Goal: Communication & Community: Answer question/provide support

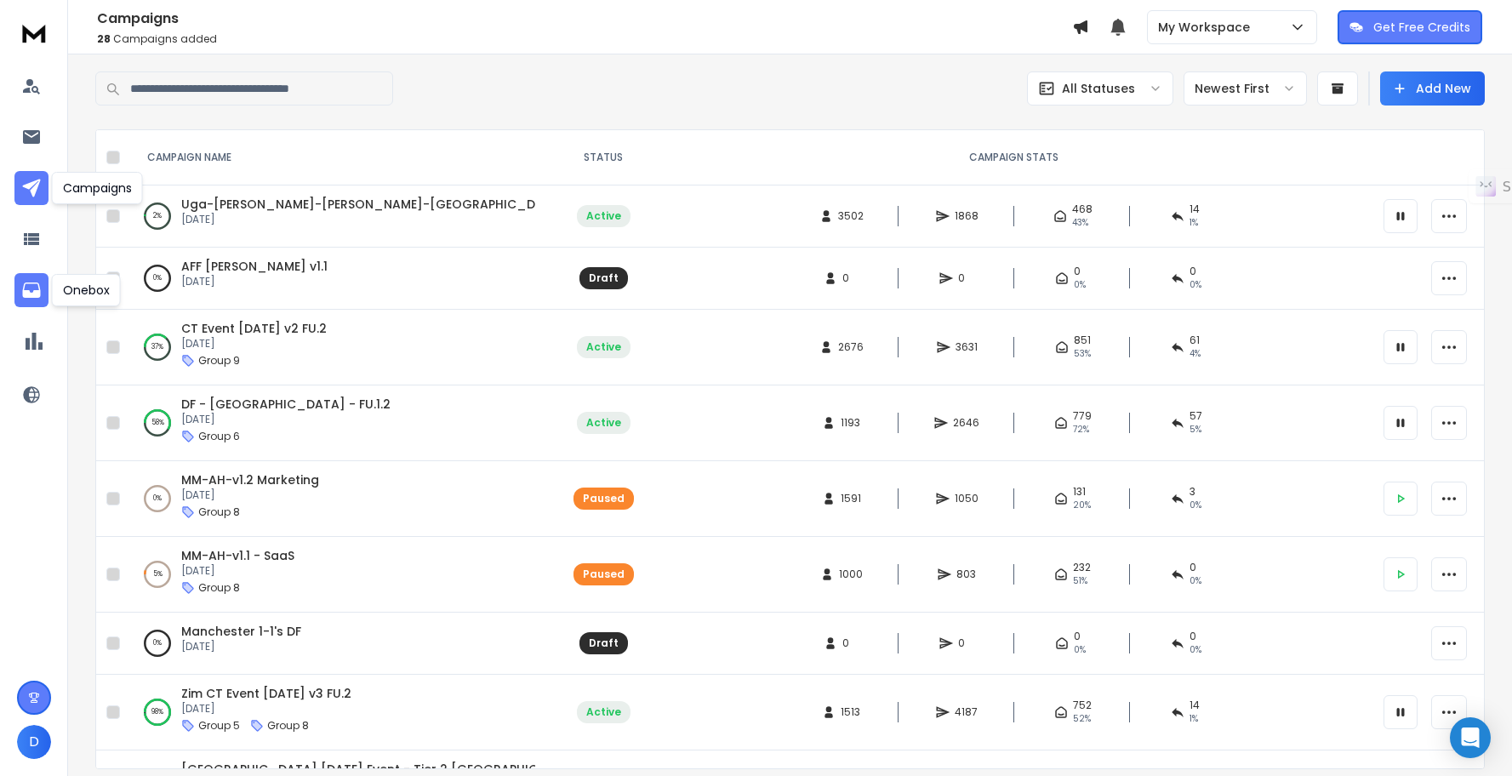
click at [30, 290] on icon at bounding box center [31, 290] width 20 height 20
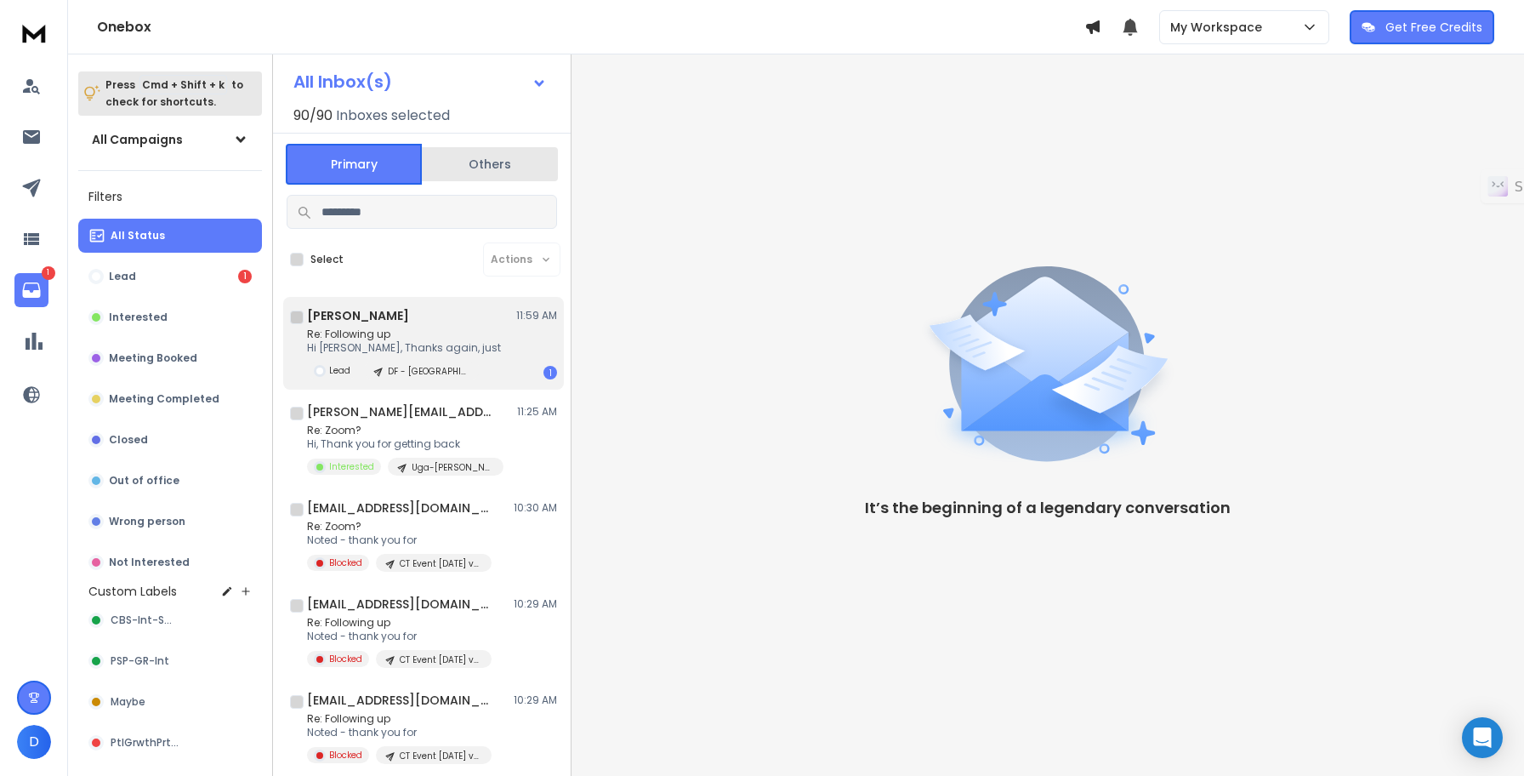
click at [434, 350] on p "Hi [PERSON_NAME], Thanks again, just" at bounding box center [404, 348] width 194 height 14
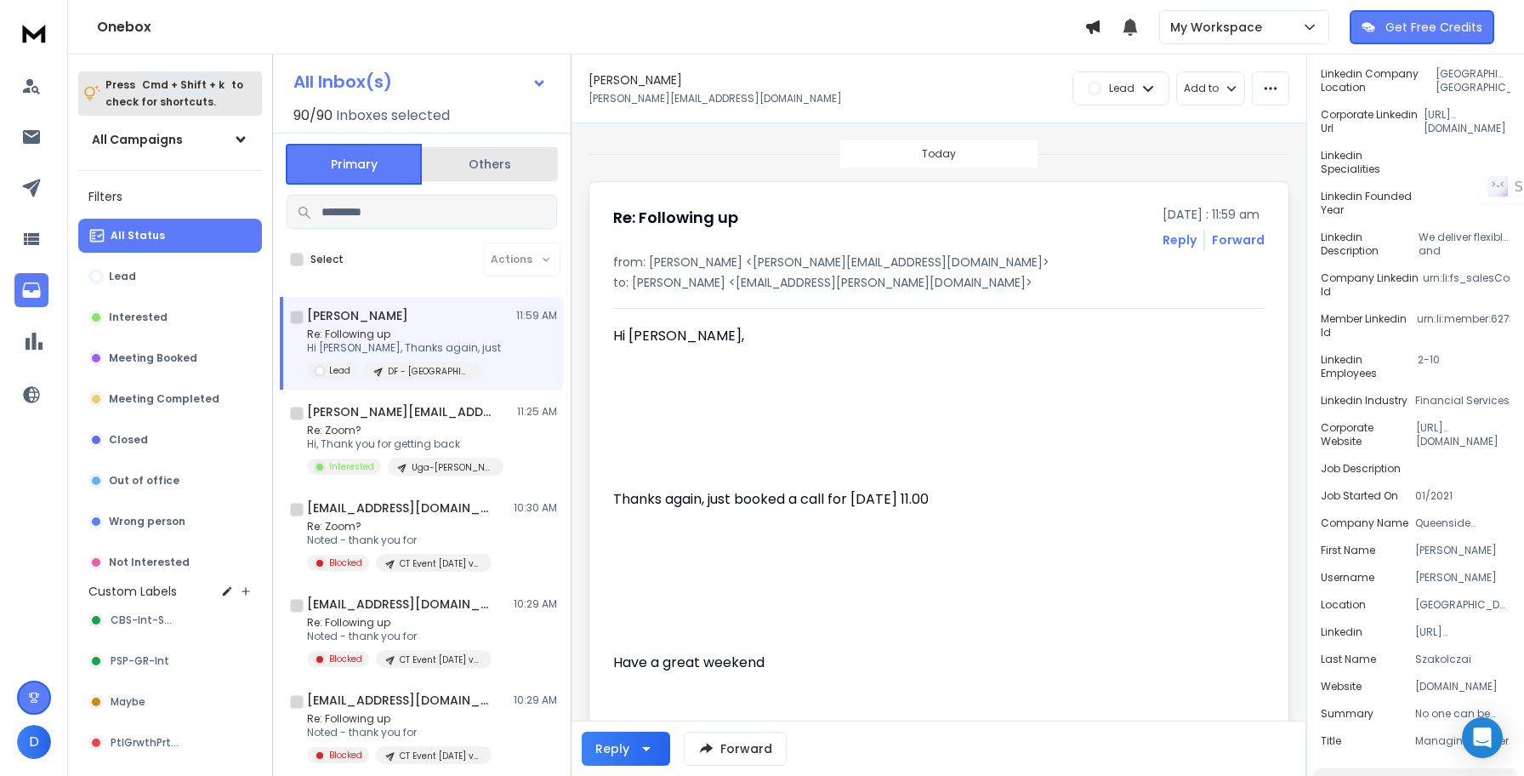
scroll to position [145, 0]
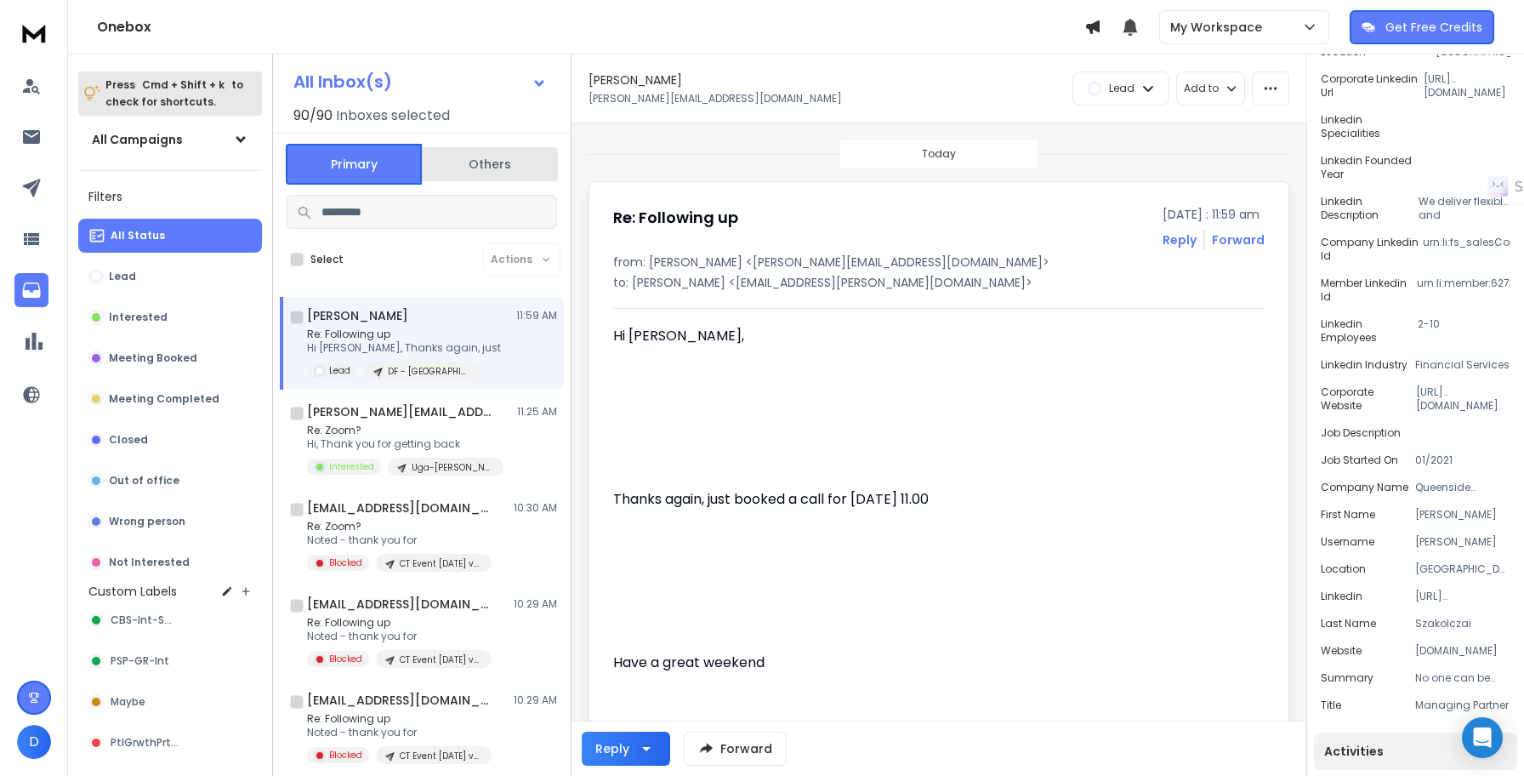
click at [1438, 594] on p "[URL][DOMAIN_NAME][PERSON_NAME]" at bounding box center [1462, 596] width 95 height 14
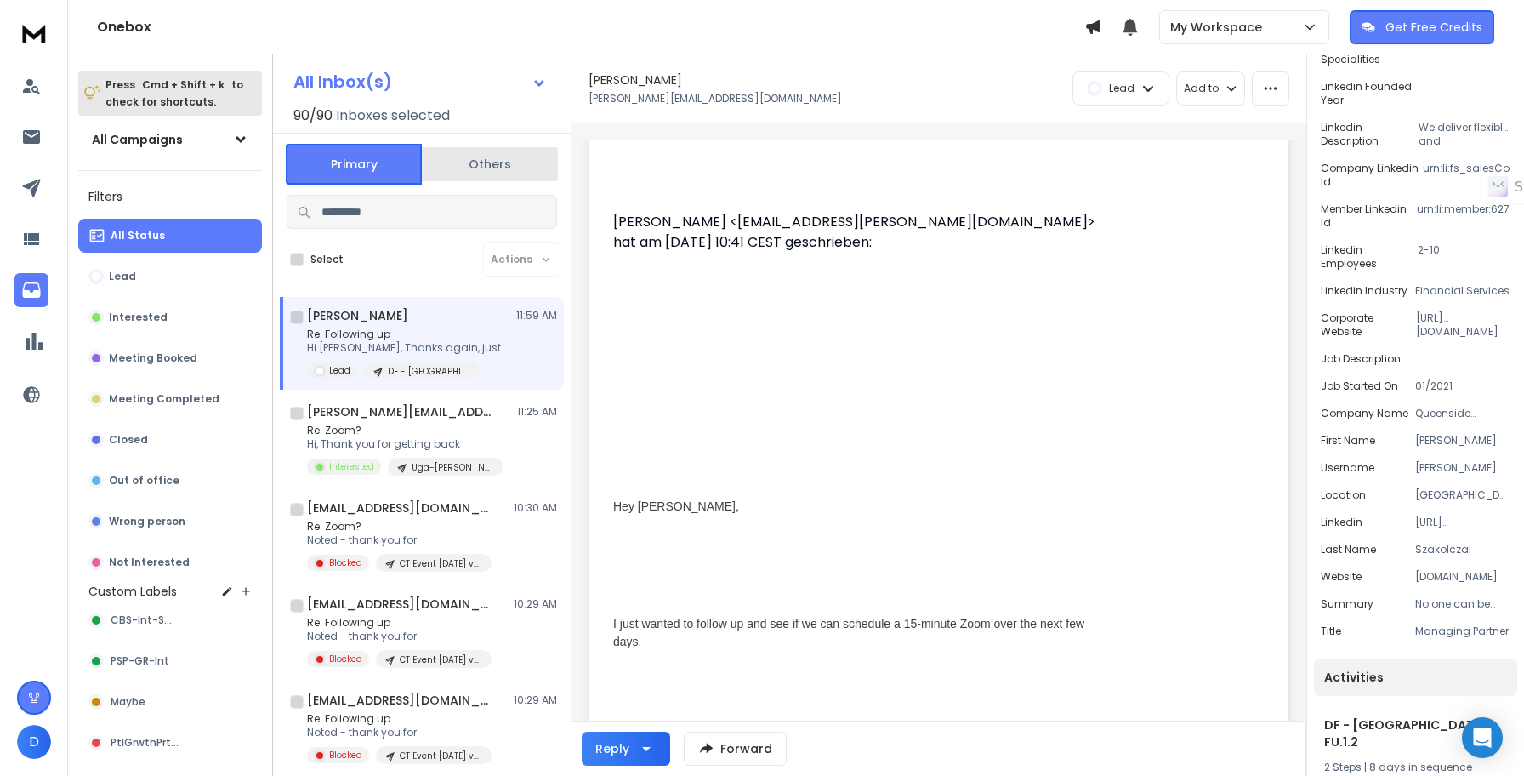
scroll to position [218, 0]
click at [1455, 580] on p "[DOMAIN_NAME]" at bounding box center [1462, 579] width 95 height 14
click at [43, 202] on link at bounding box center [31, 188] width 34 height 34
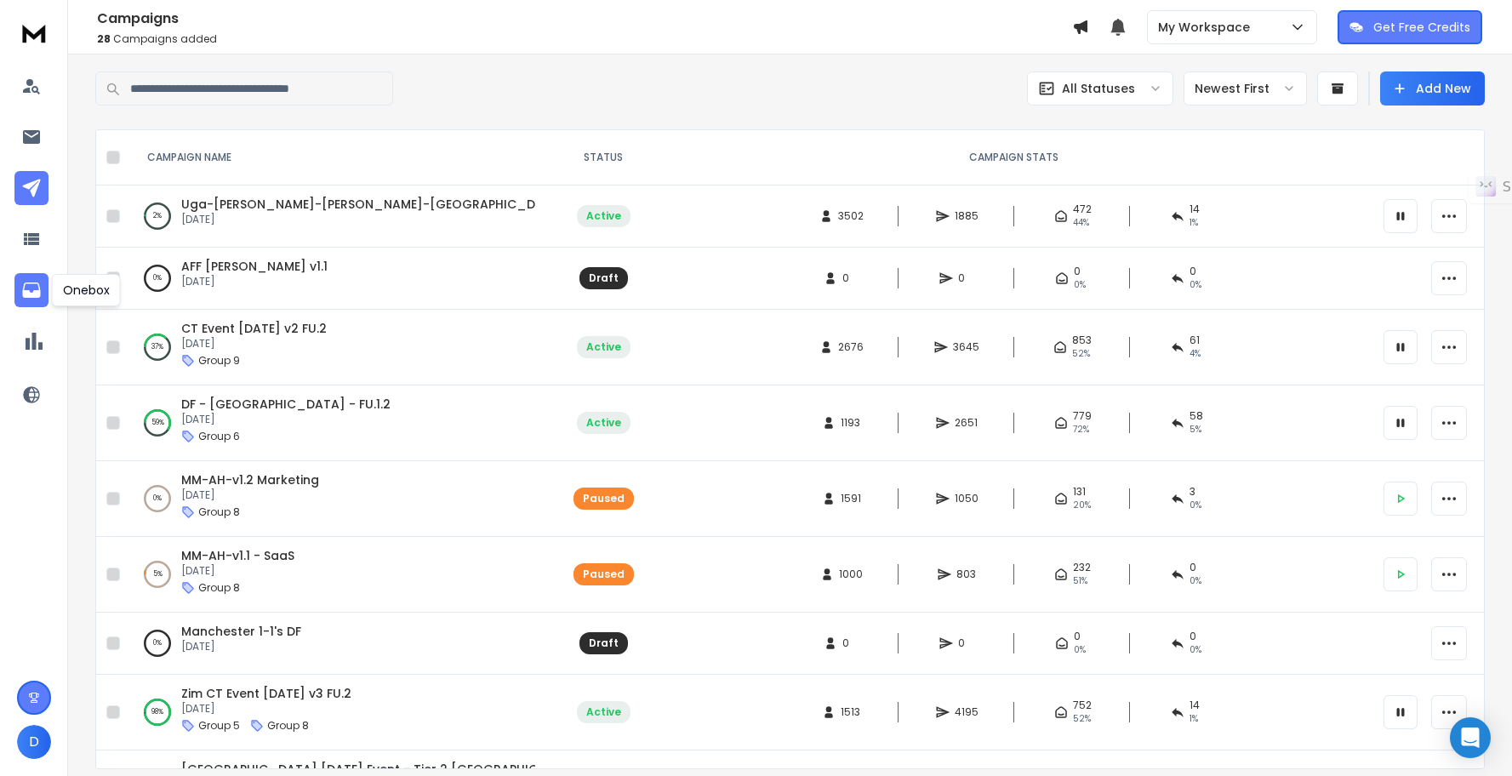
click at [31, 287] on icon at bounding box center [31, 290] width 20 height 20
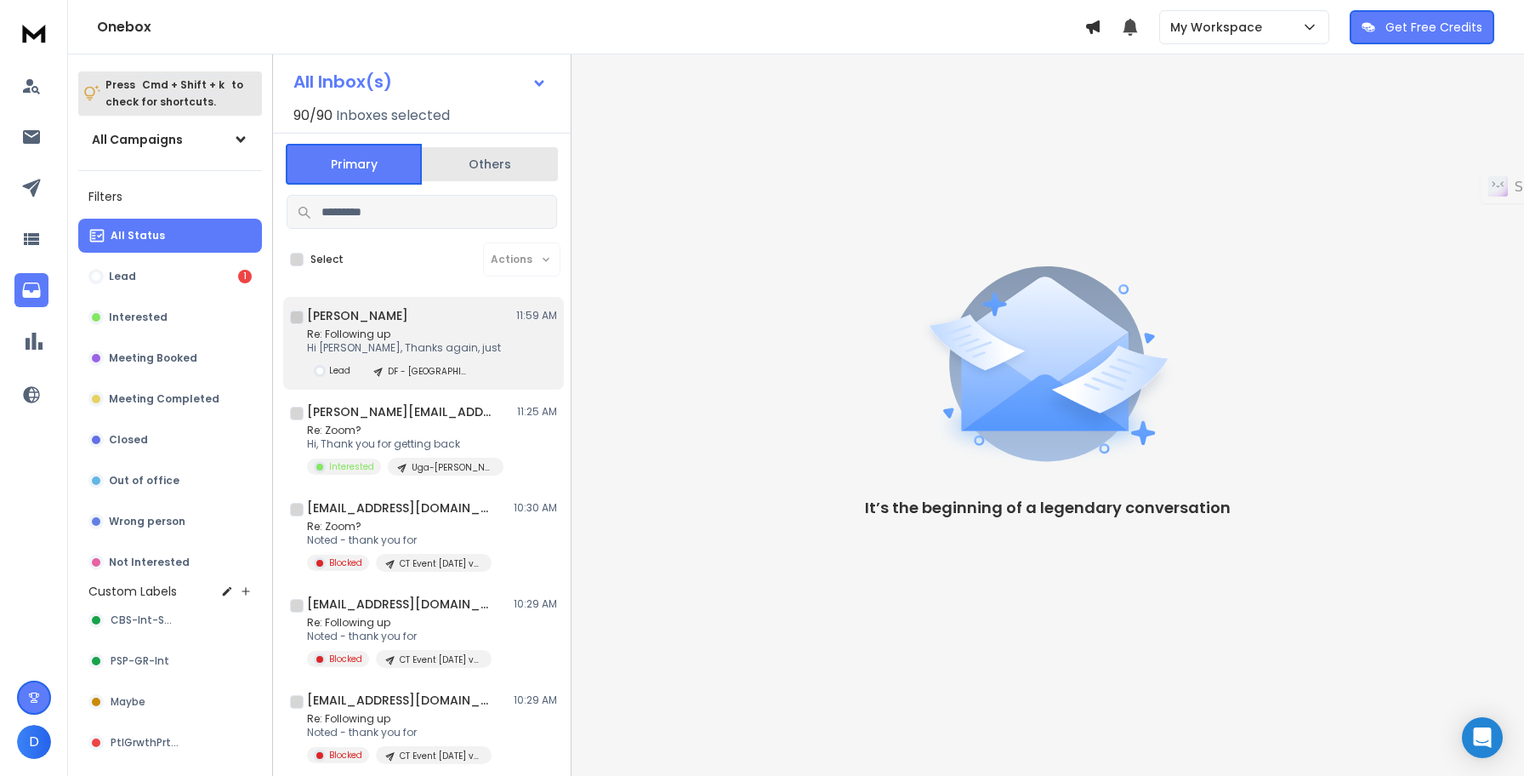
click at [448, 332] on p "Re: Following up" at bounding box center [404, 334] width 194 height 14
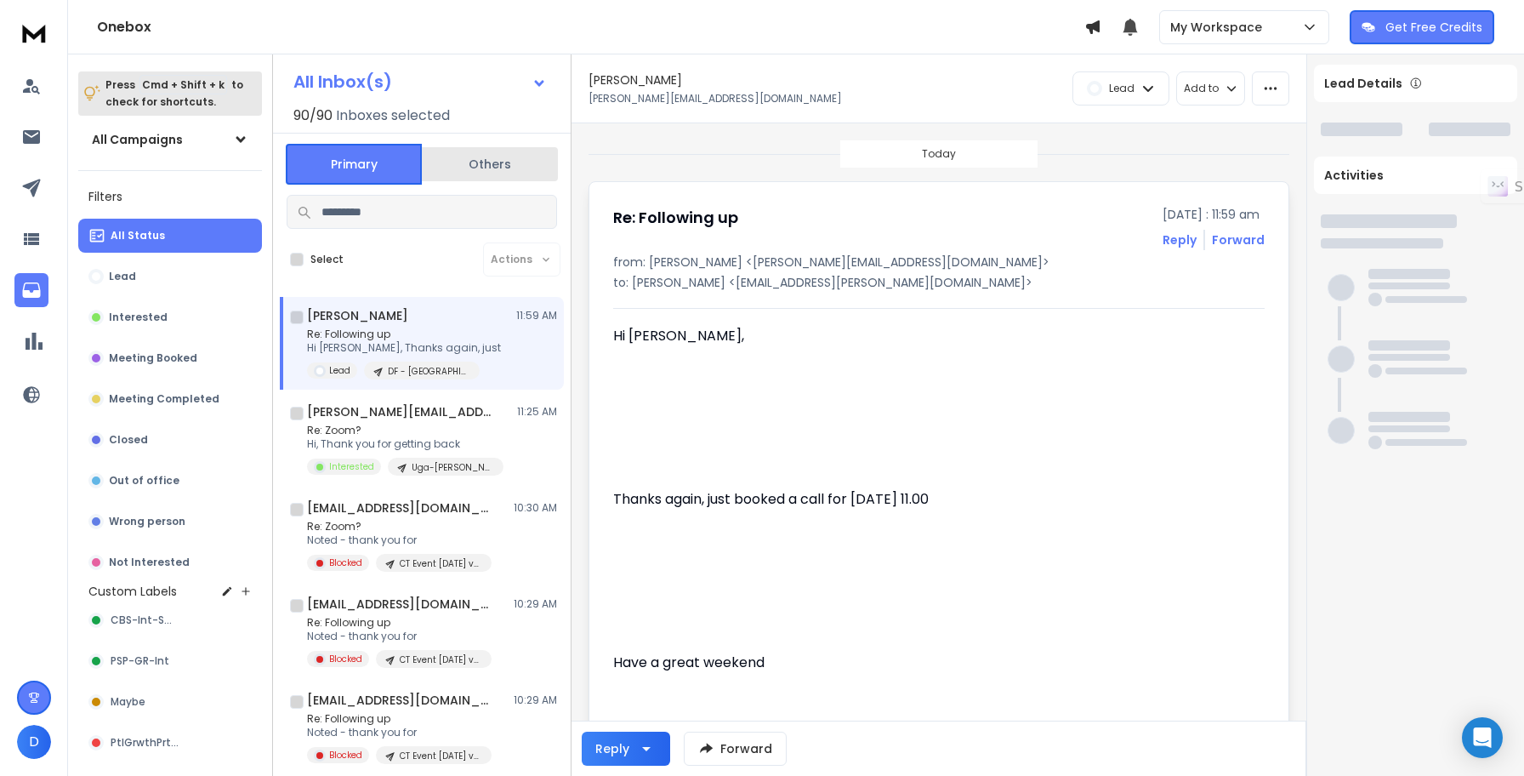
click at [1113, 106] on div "[PERSON_NAME] [PERSON_NAME] [PERSON_NAME][EMAIL_ADDRESS][DOMAIN_NAME] Lead Add …" at bounding box center [939, 88] width 735 height 69
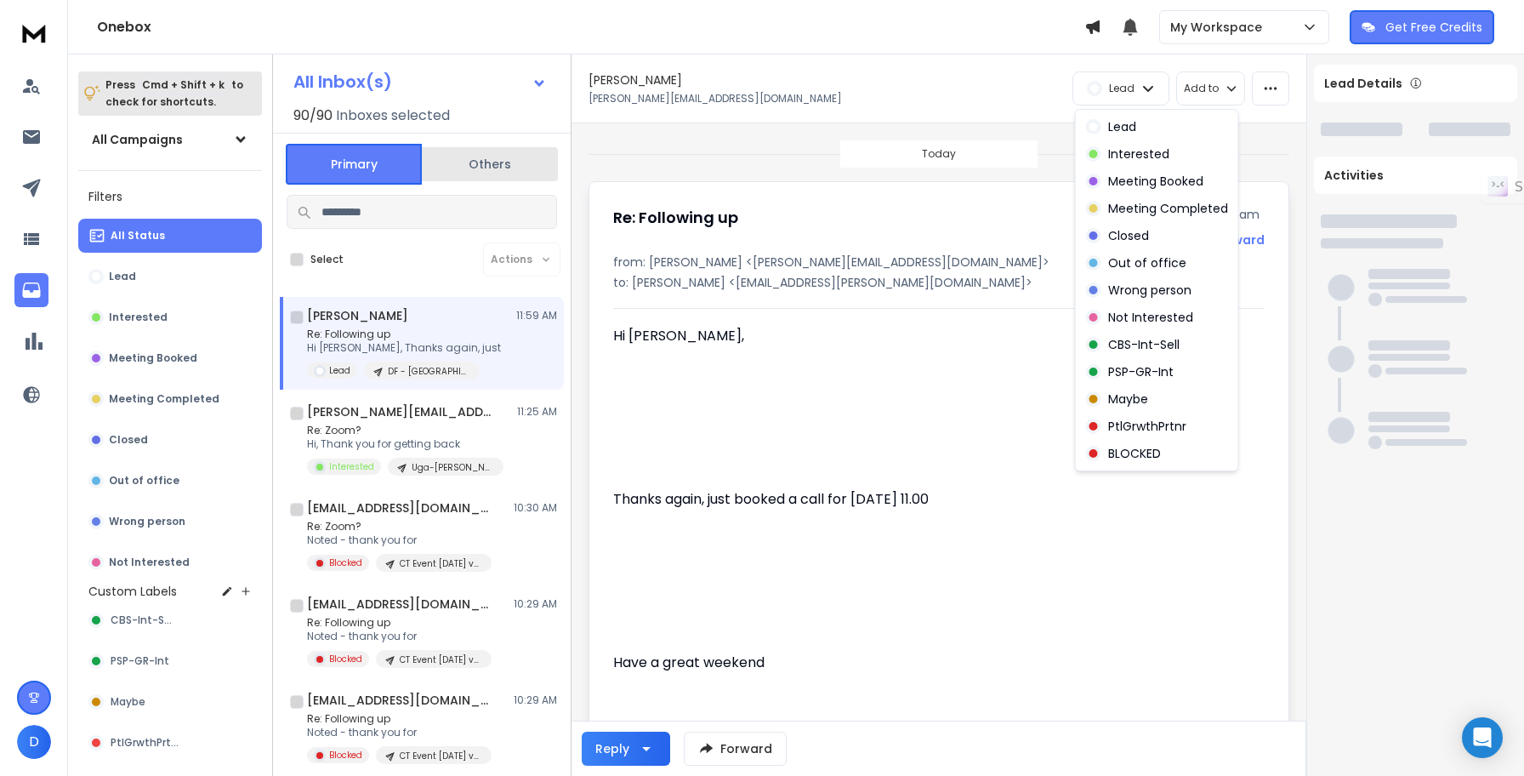
click at [1118, 93] on p "Lead" at bounding box center [1122, 89] width 26 height 14
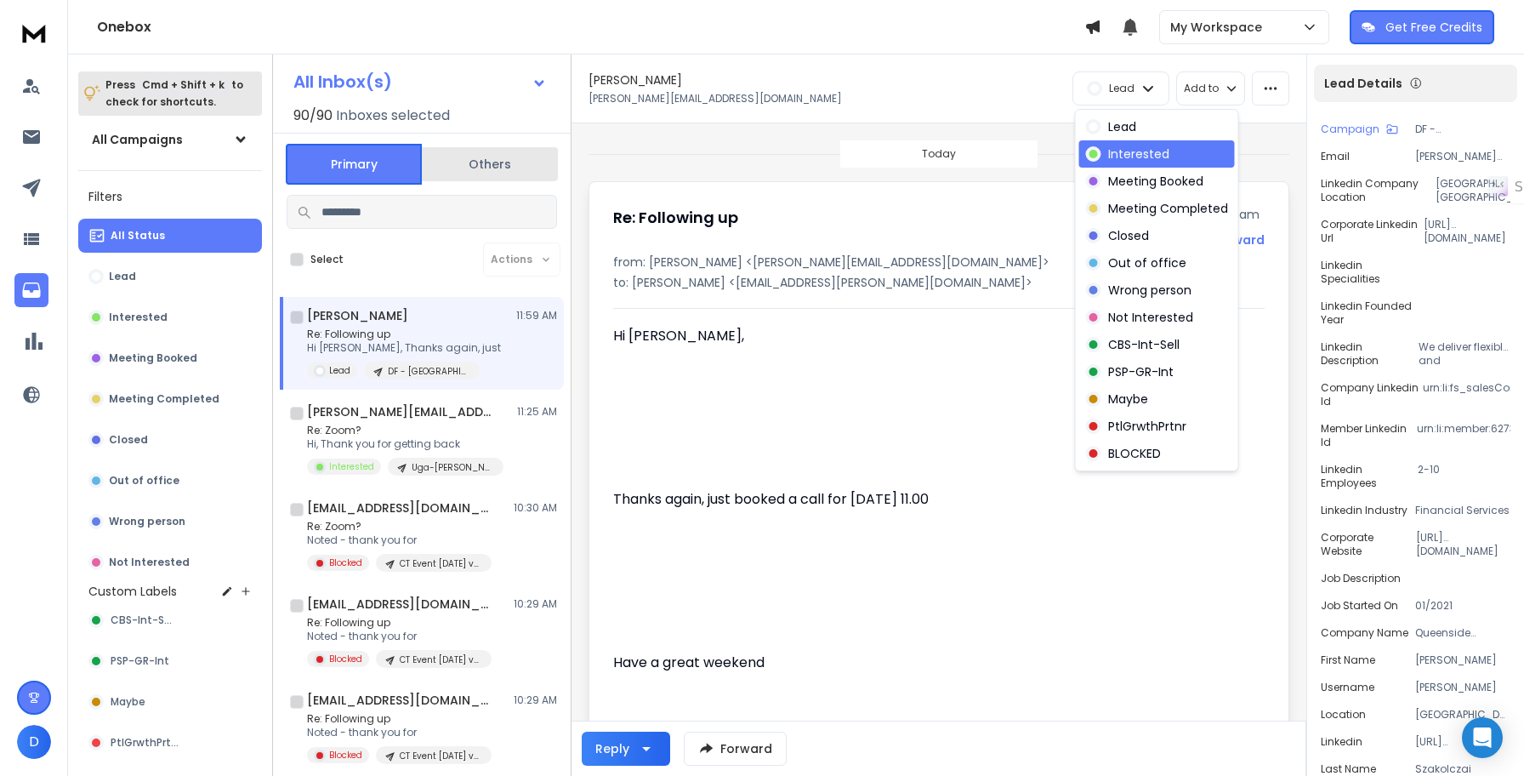
click at [1125, 154] on p "Interested" at bounding box center [1138, 153] width 61 height 17
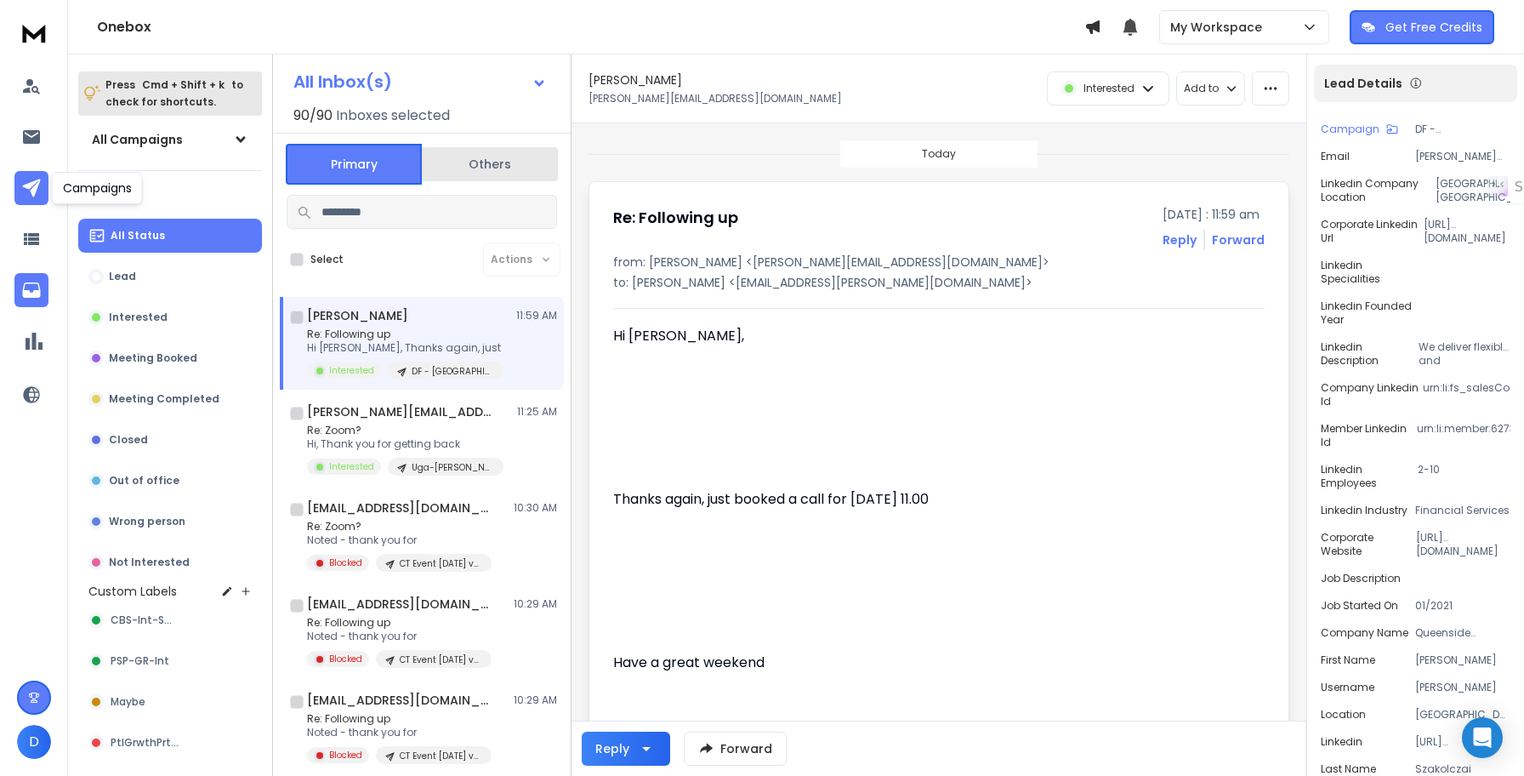
click at [32, 196] on icon at bounding box center [31, 188] width 20 height 20
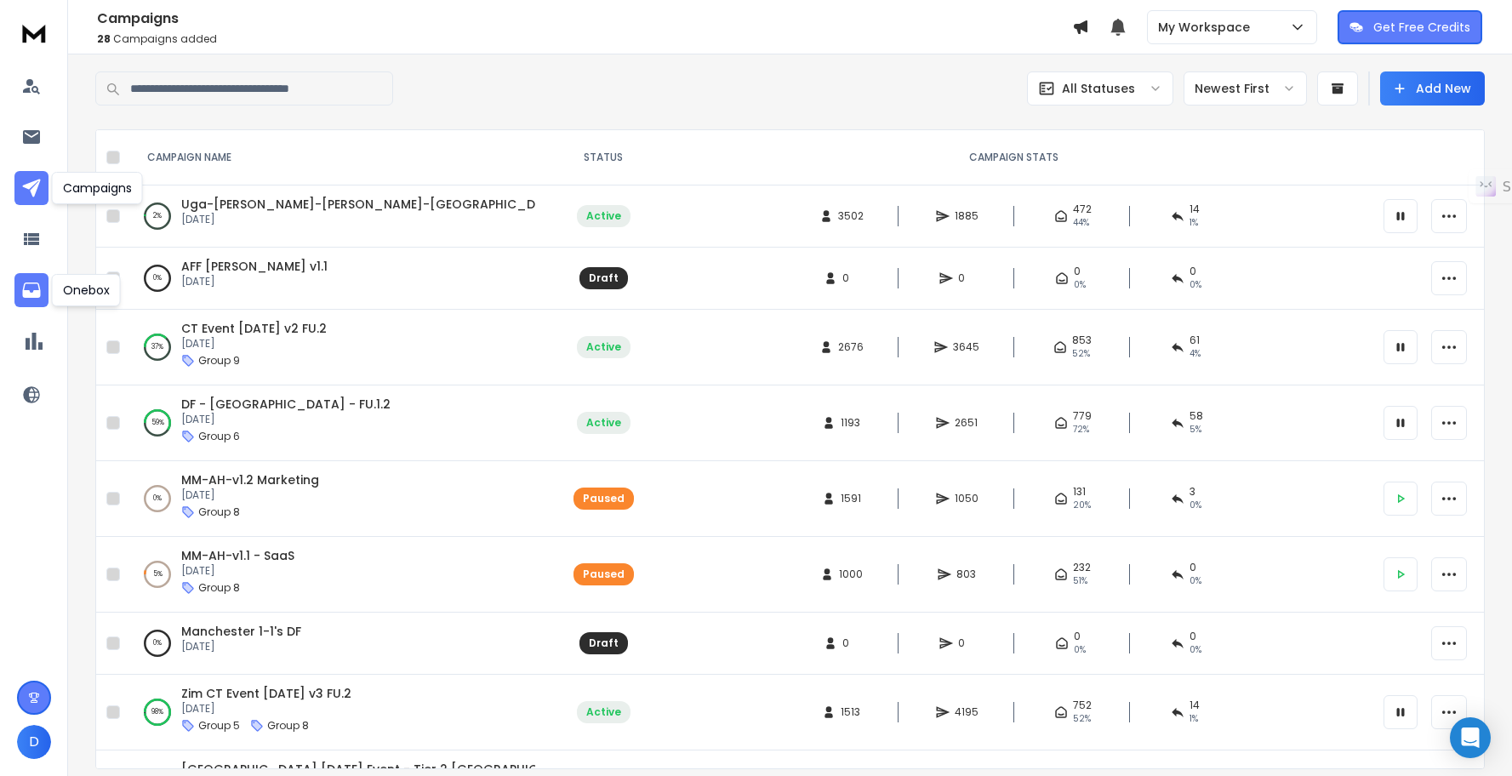
click at [18, 282] on link at bounding box center [31, 290] width 34 height 34
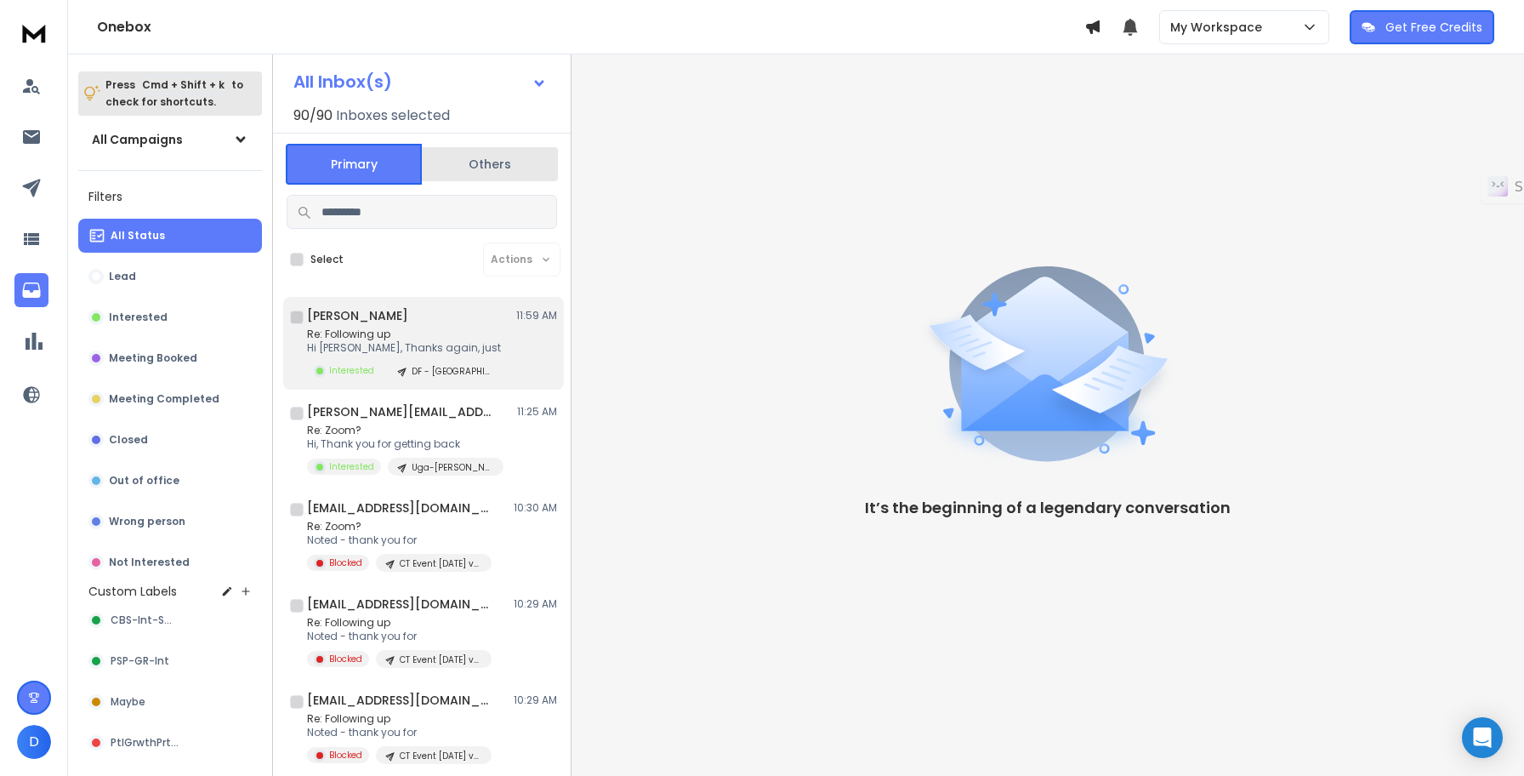
click at [356, 367] on p "Interested" at bounding box center [351, 370] width 45 height 13
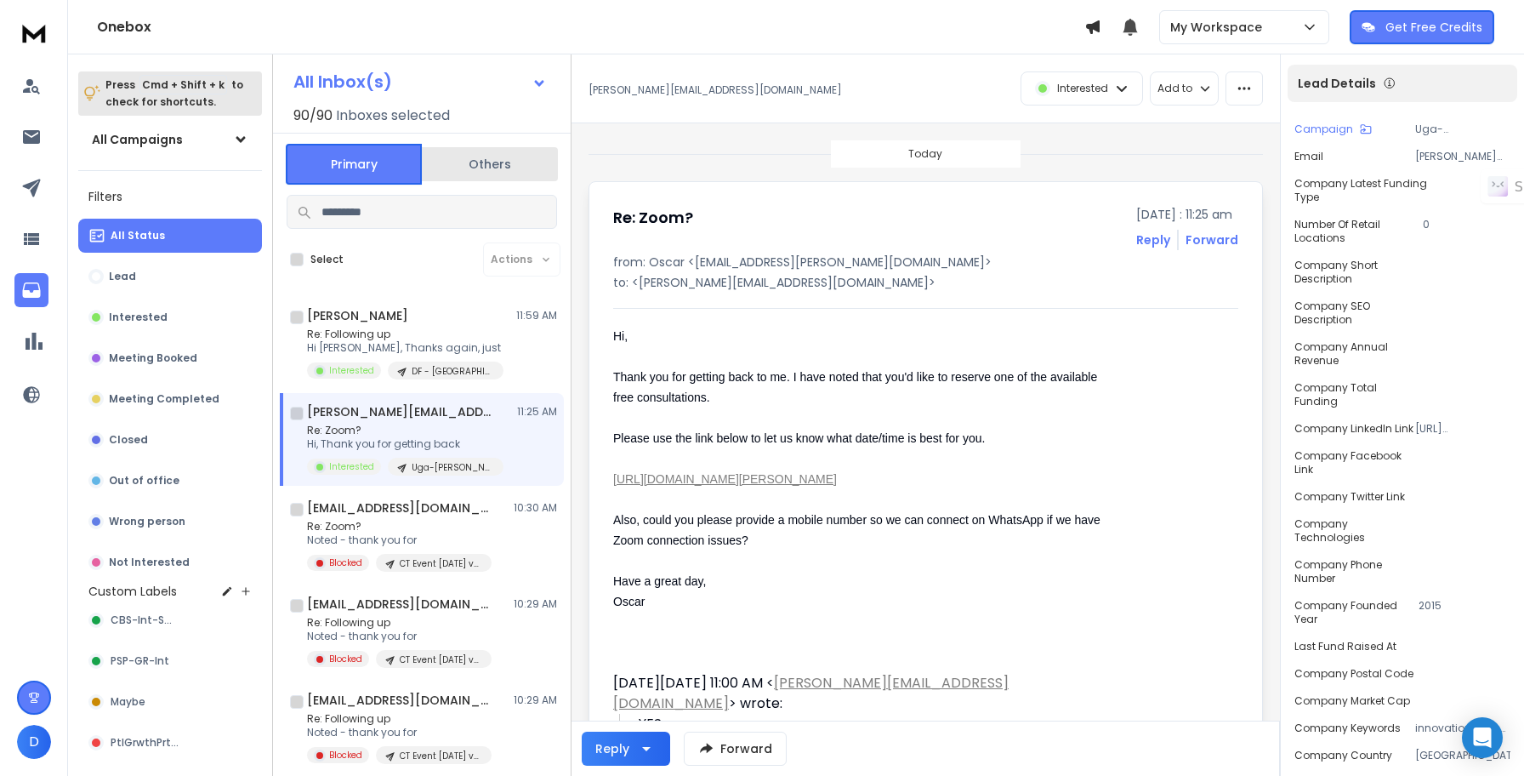
click at [370, 422] on div "[PERSON_NAME][EMAIL_ADDRESS][DOMAIN_NAME] 11:25 AM Re: Zoom? Hi, Thank you for …" at bounding box center [432, 439] width 250 height 72
click at [28, 191] on icon at bounding box center [31, 188] width 20 height 20
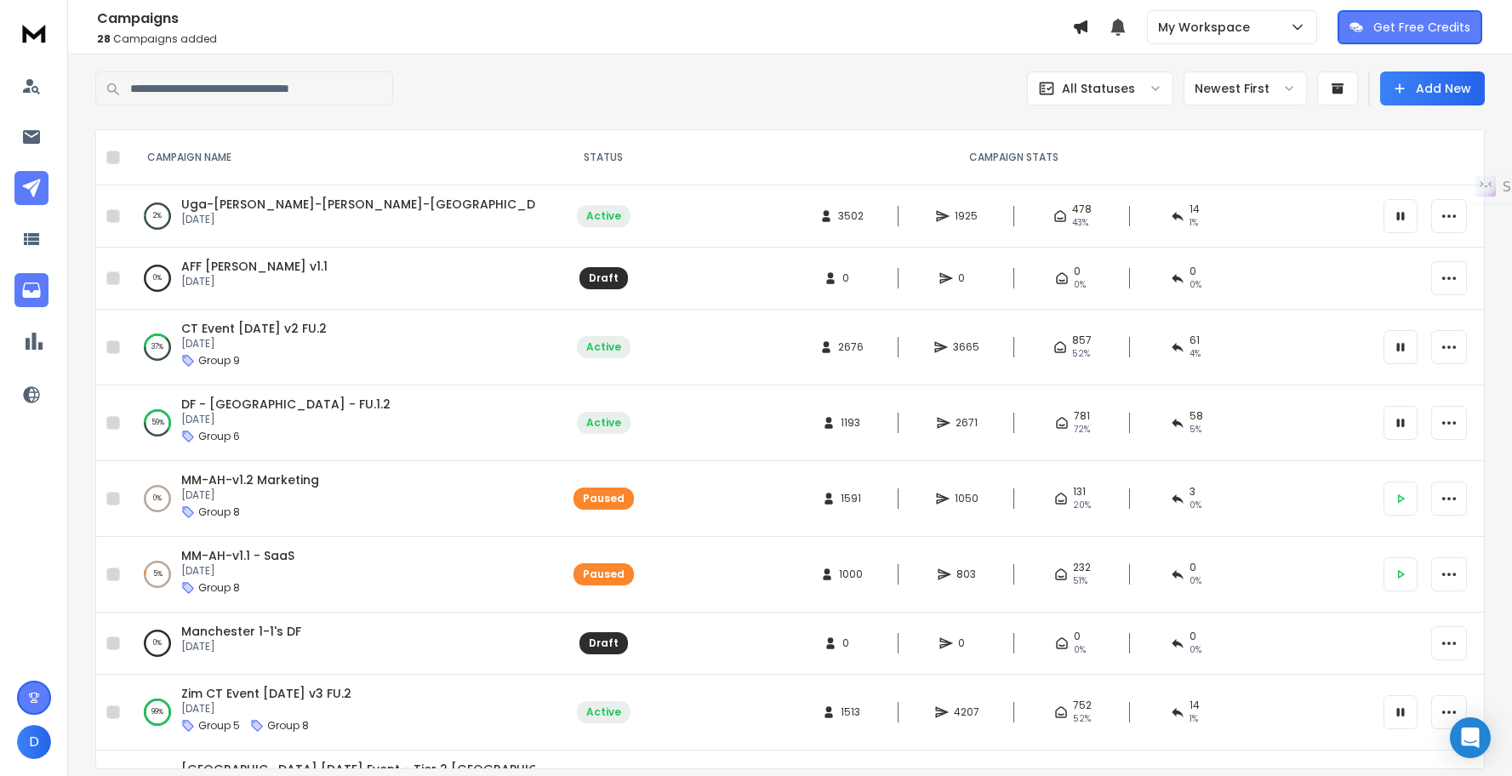
click at [40, 283] on icon at bounding box center [31, 290] width 20 height 20
